Goal: Task Accomplishment & Management: Manage account settings

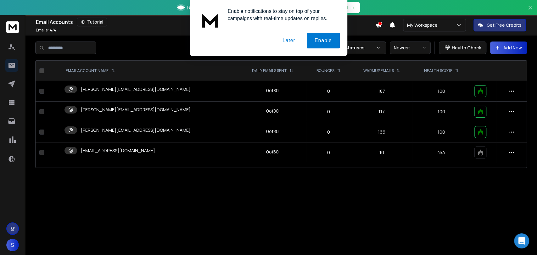
click at [285, 43] on button "Later" at bounding box center [288, 41] width 28 height 16
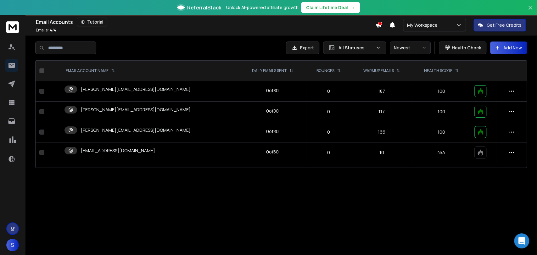
click at [365, 73] on th "WARMUP EMAILS" at bounding box center [380, 71] width 61 height 20
click at [182, 93] on td "[PERSON_NAME][EMAIL_ADDRESS][DOMAIN_NAME]" at bounding box center [150, 91] width 178 height 20
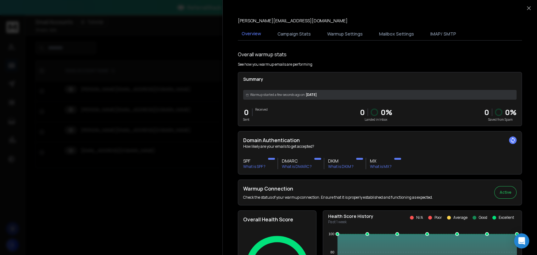
click at [178, 145] on div at bounding box center [268, 127] width 537 height 255
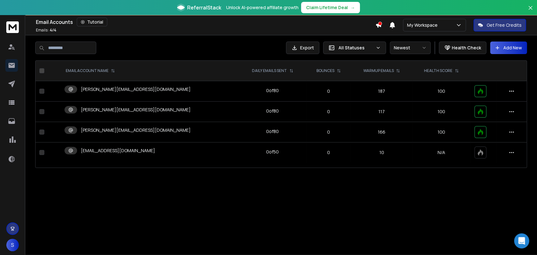
click at [477, 93] on icon at bounding box center [480, 91] width 6 height 6
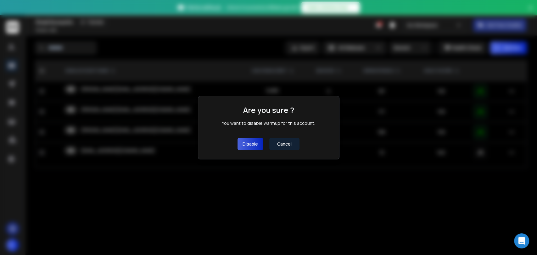
click at [258, 139] on button "Disable" at bounding box center [249, 144] width 25 height 13
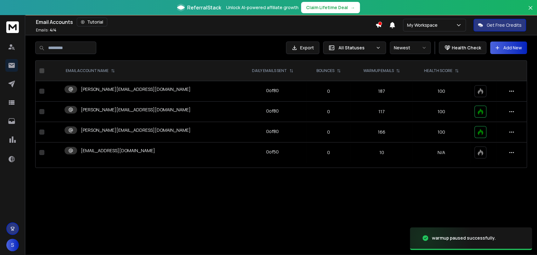
click at [310, 114] on p "0" at bounding box center [328, 111] width 37 height 6
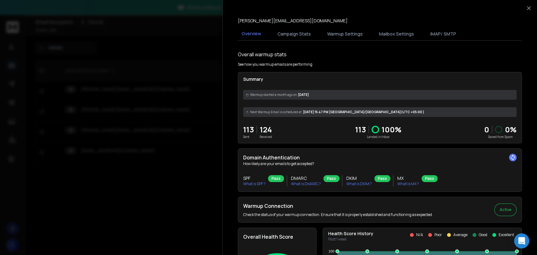
click at [292, 30] on button "Campaign Stats" at bounding box center [293, 34] width 41 height 14
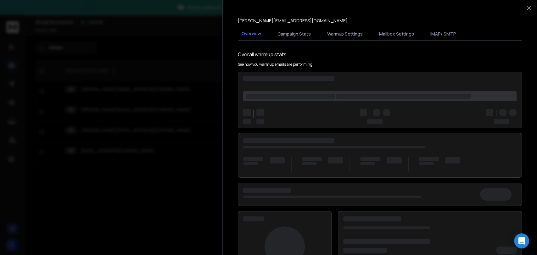
click at [156, 93] on div at bounding box center [268, 127] width 537 height 255
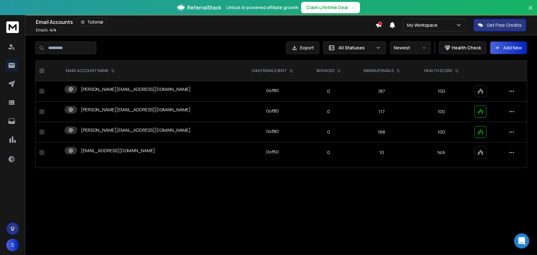
click at [477, 133] on icon at bounding box center [480, 132] width 6 height 6
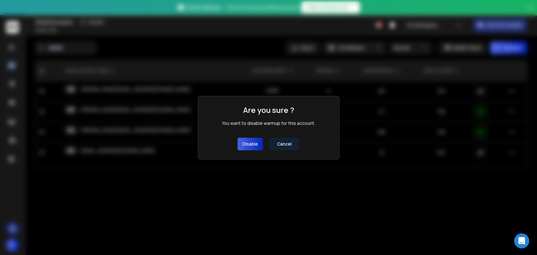
click at [257, 146] on button "Disable" at bounding box center [249, 144] width 25 height 13
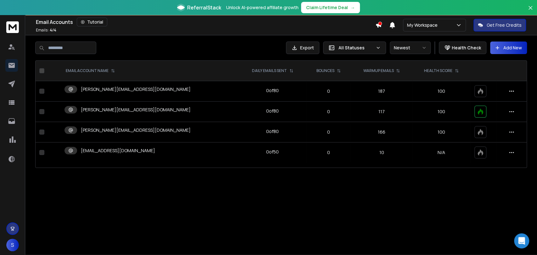
click at [477, 112] on icon at bounding box center [479, 111] width 5 height 6
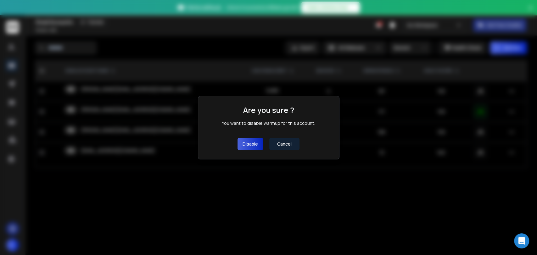
click at [262, 145] on button "Disable" at bounding box center [249, 144] width 25 height 13
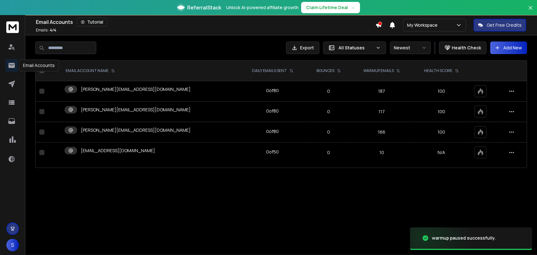
click at [11, 65] on icon at bounding box center [12, 66] width 8 height 8
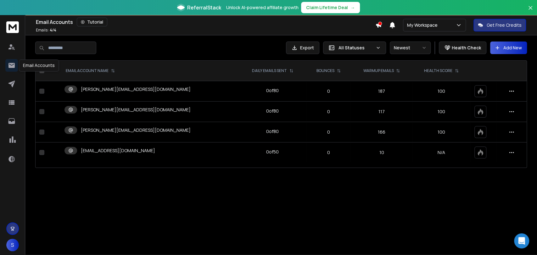
click at [477, 152] on icon at bounding box center [479, 152] width 5 height 6
click at [391, 199] on div "ReferralStack Unlock AI-powered affiliate growth Lifetime Deals available! Clai…" at bounding box center [268, 127] width 537 height 255
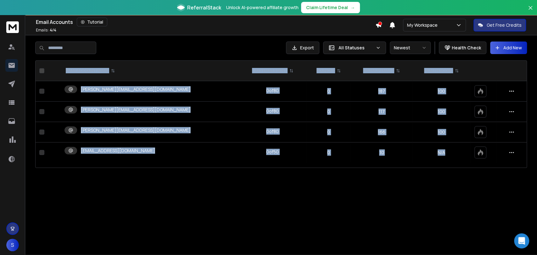
click at [391, 199] on div "ReferralStack Unlock AI-powered affiliate growth Lifetime Deals available! Clai…" at bounding box center [268, 127] width 537 height 255
click at [239, 122] on td "0 of 80" at bounding box center [272, 130] width 67 height 16
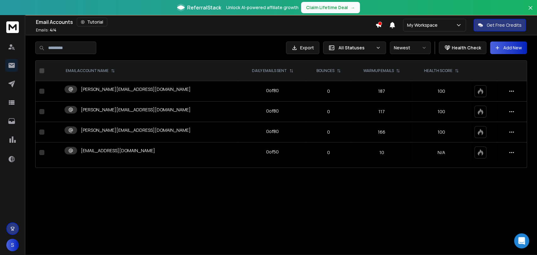
click at [344, 8] on button "Claim Lifetime Deal →" at bounding box center [330, 7] width 59 height 11
